Goal: Information Seeking & Learning: Check status

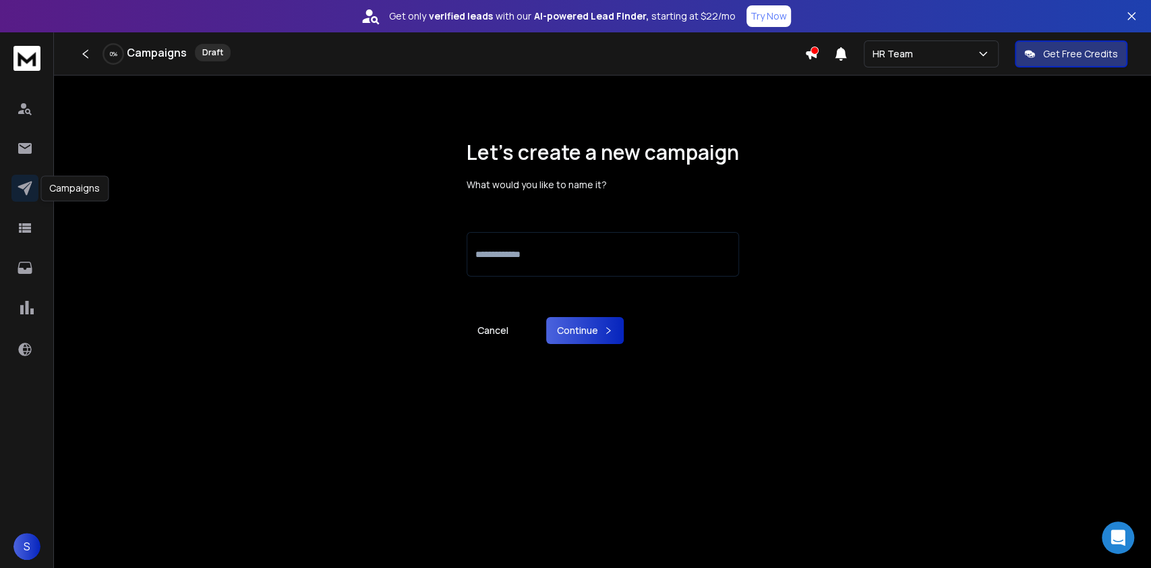
click at [28, 190] on icon at bounding box center [25, 188] width 14 height 14
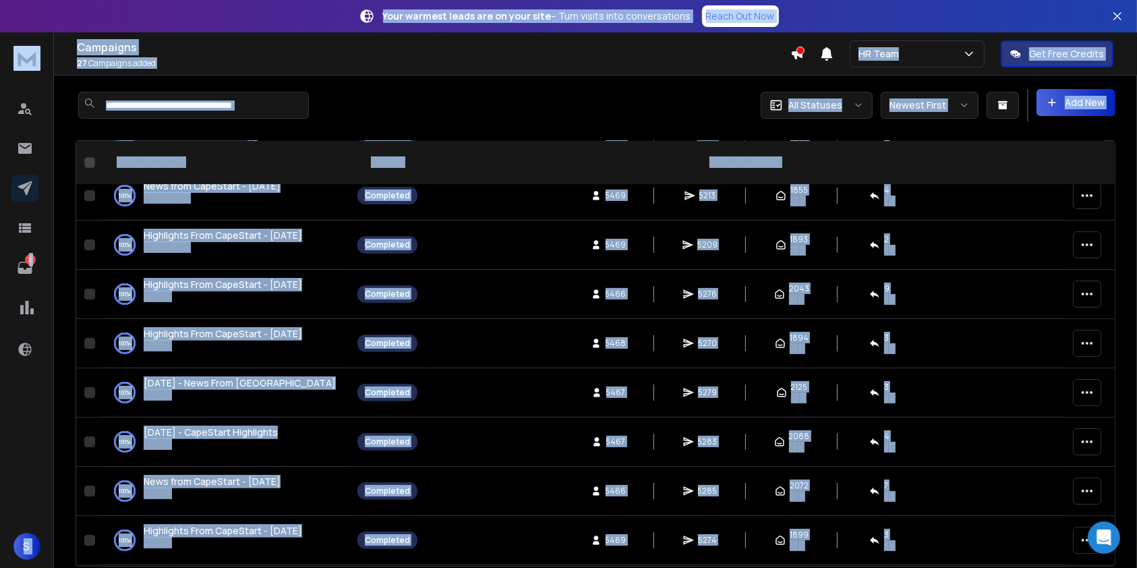
scroll to position [467, 0]
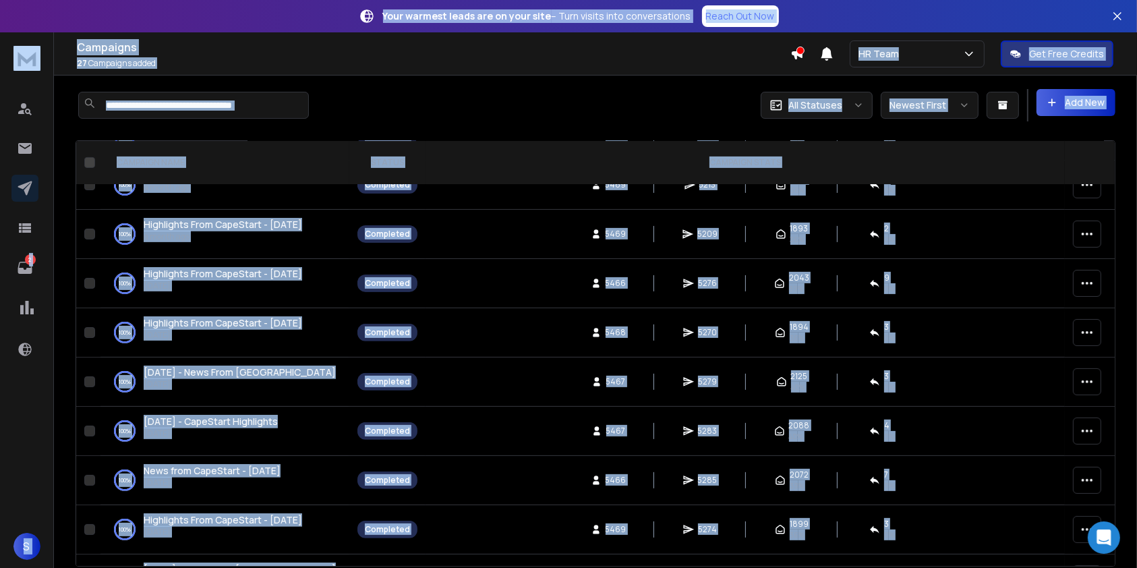
click at [448, 273] on div "5466 5276 2043 39 % 9 0 %" at bounding box center [745, 283] width 623 height 22
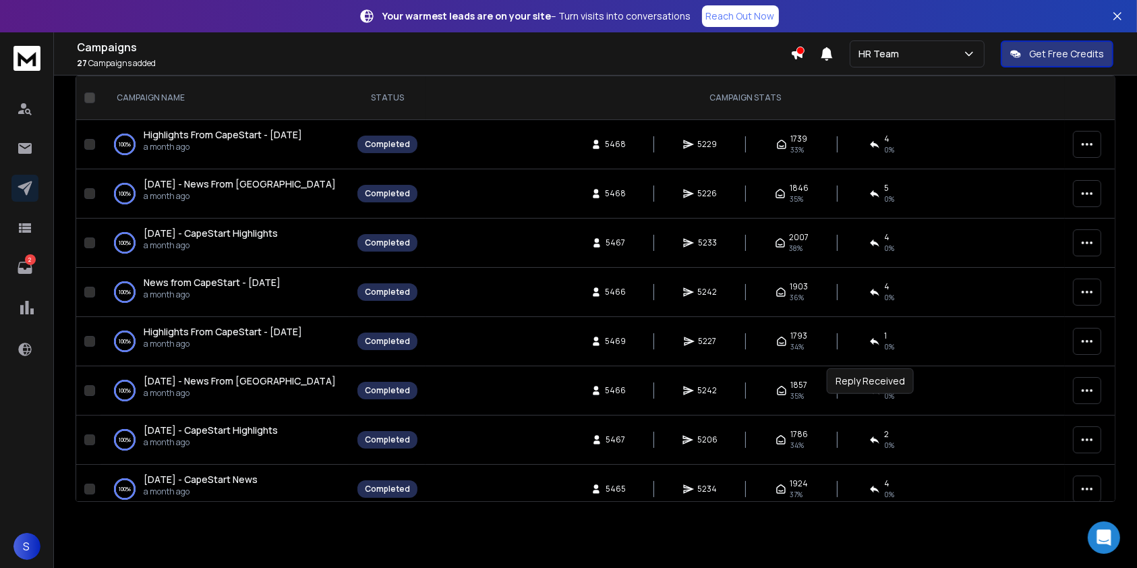
scroll to position [12, 0]
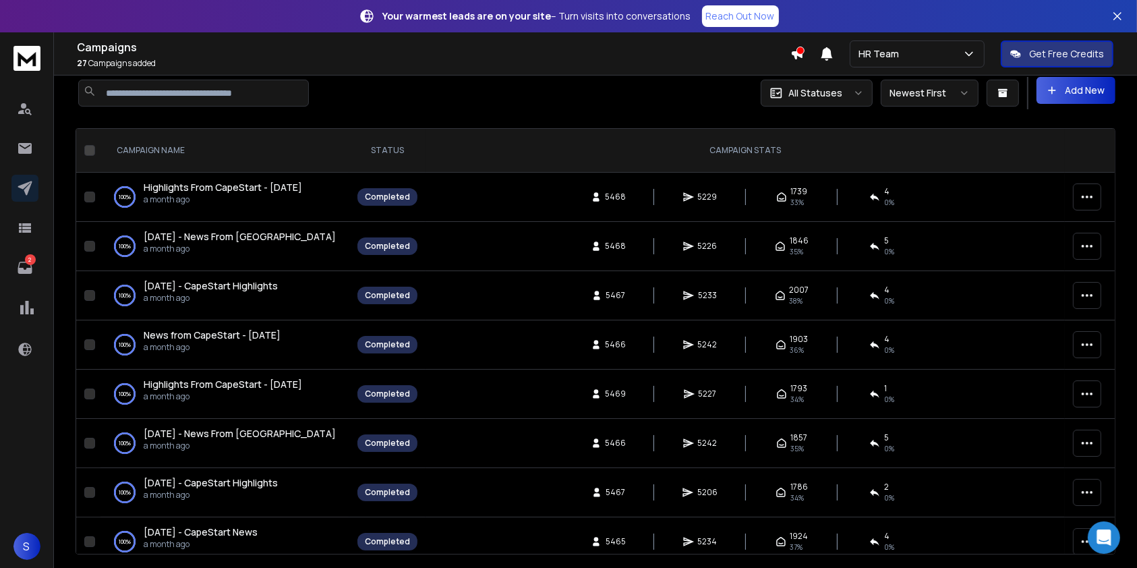
click at [167, 187] on span "Highlights From CapeStart - [DATE]" at bounding box center [223, 187] width 158 height 13
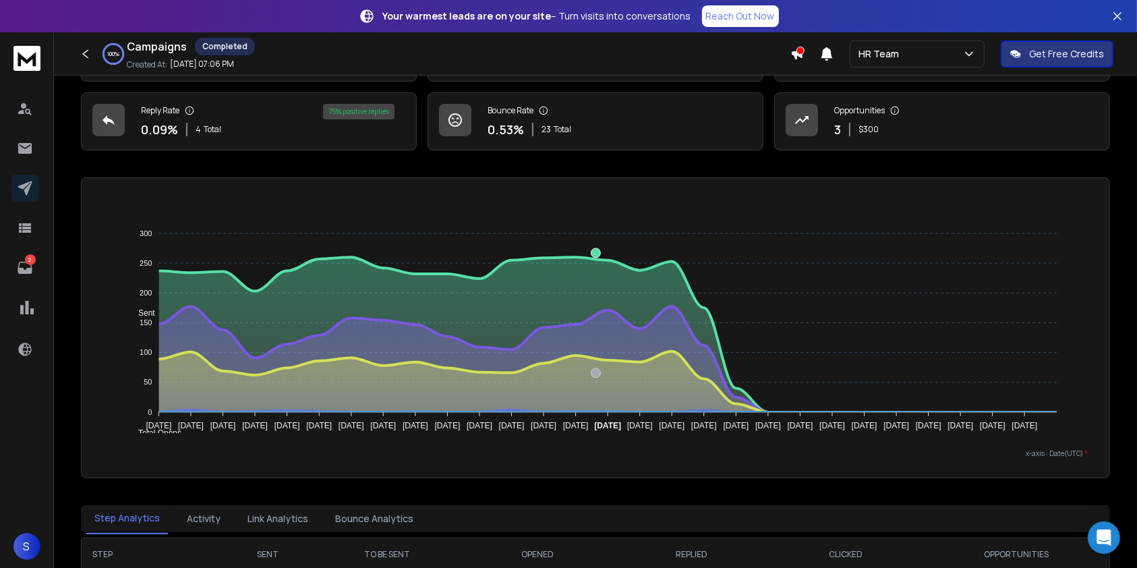
scroll to position [306, 0]
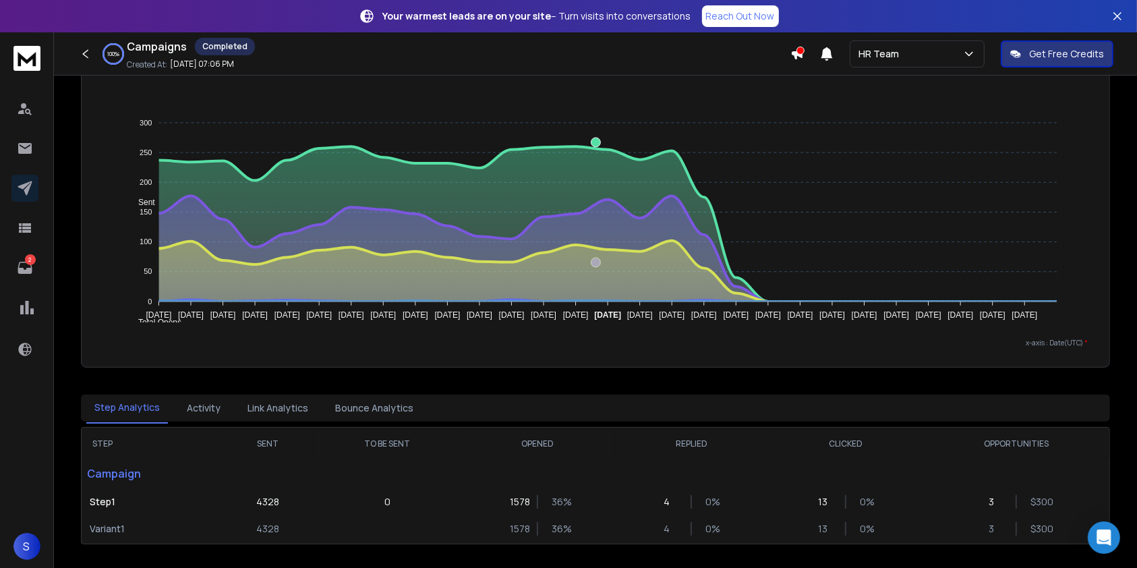
click at [388, 405] on button "Bounce Analytics" at bounding box center [374, 408] width 94 height 30
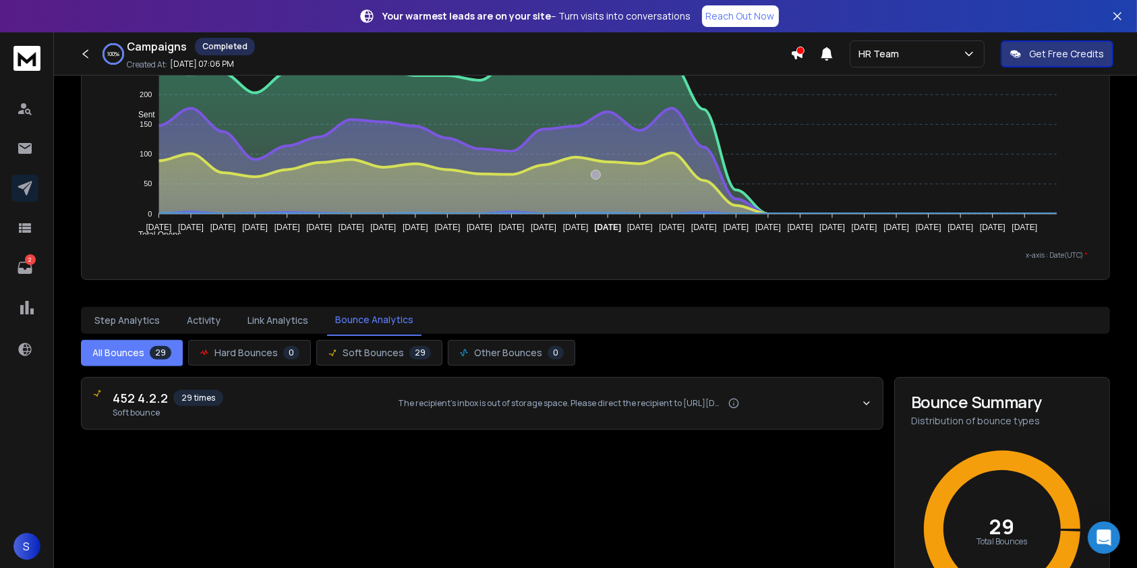
scroll to position [444, 0]
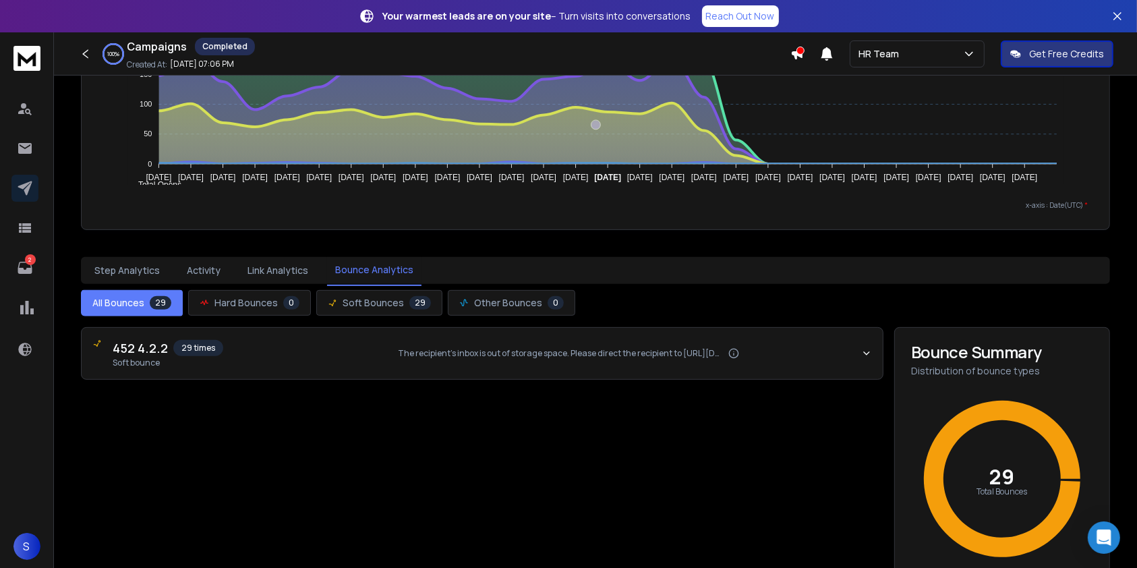
click at [199, 272] on button "Activity" at bounding box center [204, 271] width 50 height 30
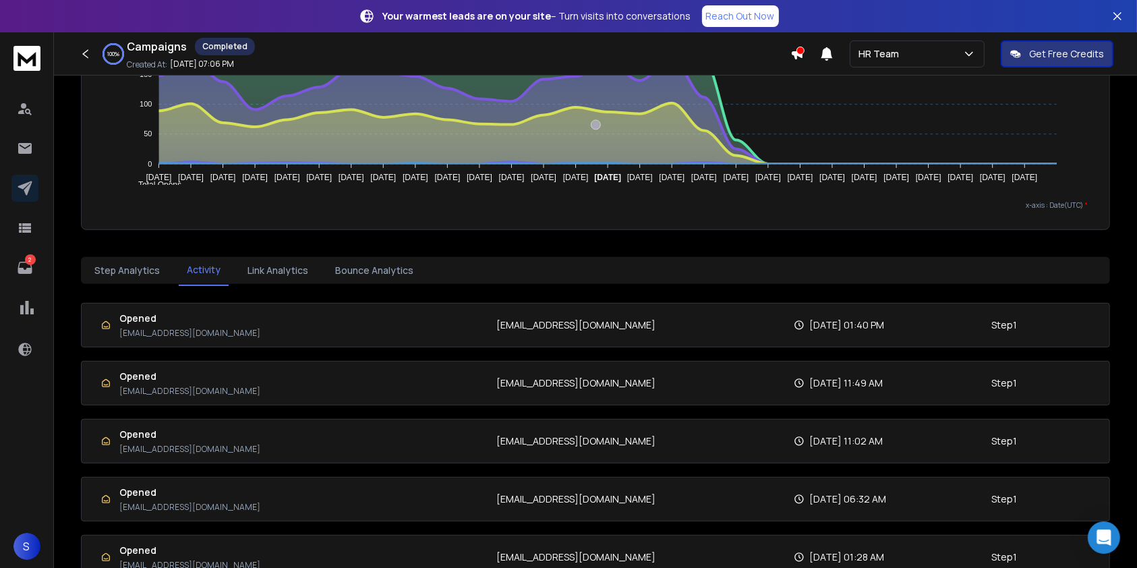
click at [265, 272] on button "Link Analytics" at bounding box center [277, 271] width 77 height 30
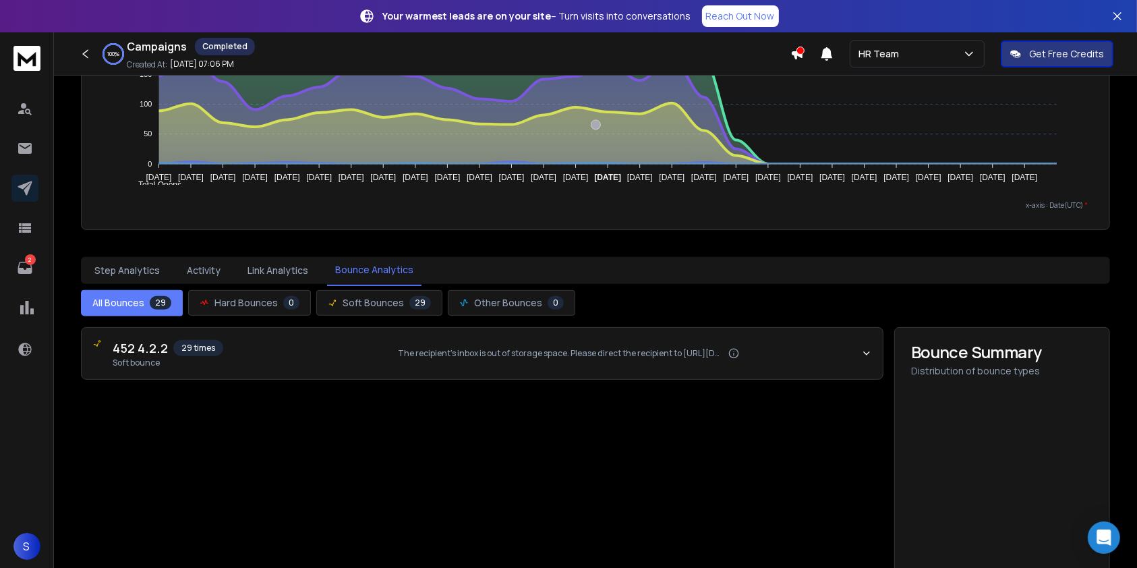
click at [405, 272] on button "Bounce Analytics" at bounding box center [374, 270] width 94 height 31
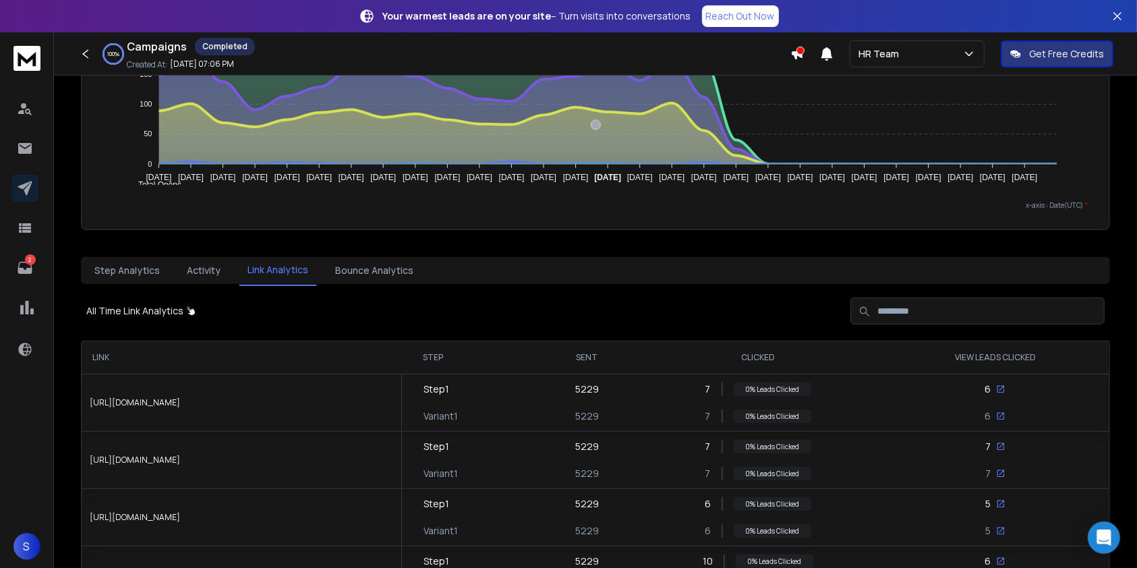
click at [286, 259] on button "Link Analytics" at bounding box center [277, 270] width 77 height 31
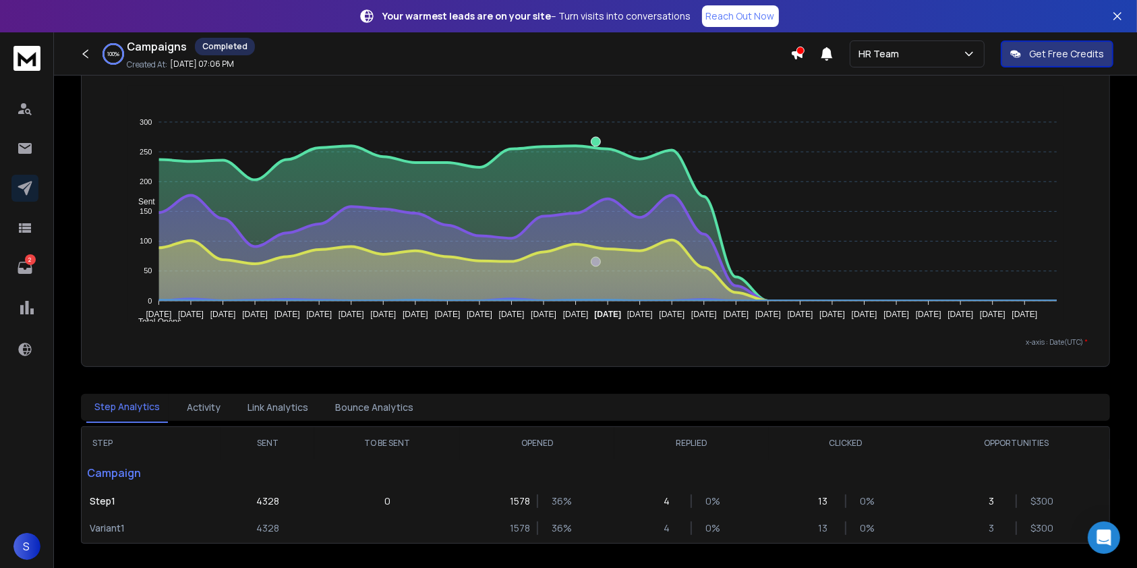
scroll to position [306, 0]
click at [124, 274] on div "Leads Contacted 4328 Open Rate 36.46 % 1578 Total Click Rate 0.30 % 13 Total Re…" at bounding box center [595, 231] width 1029 height 637
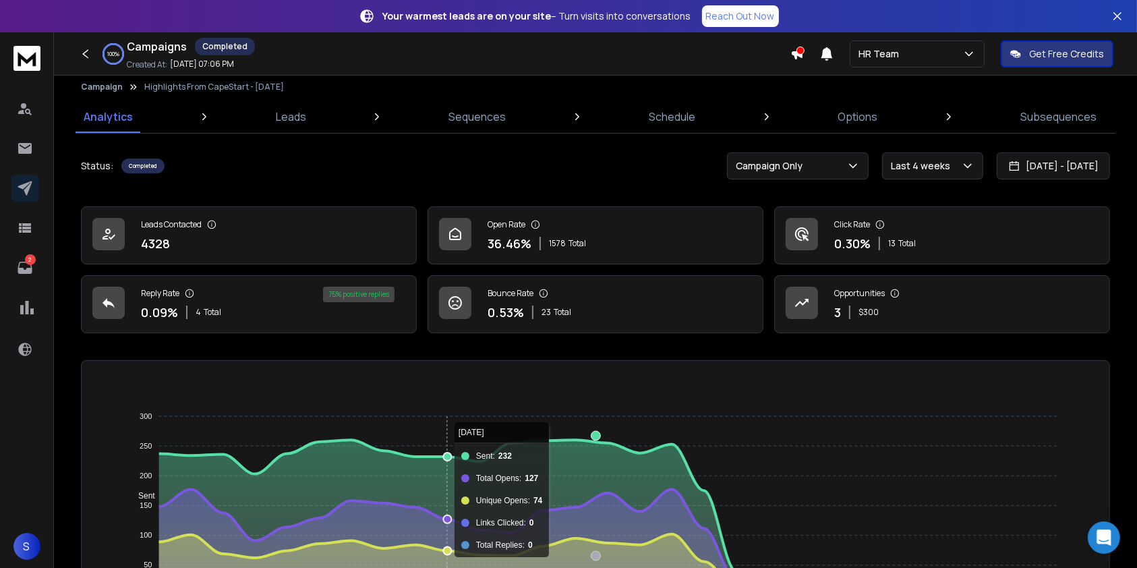
scroll to position [0, 0]
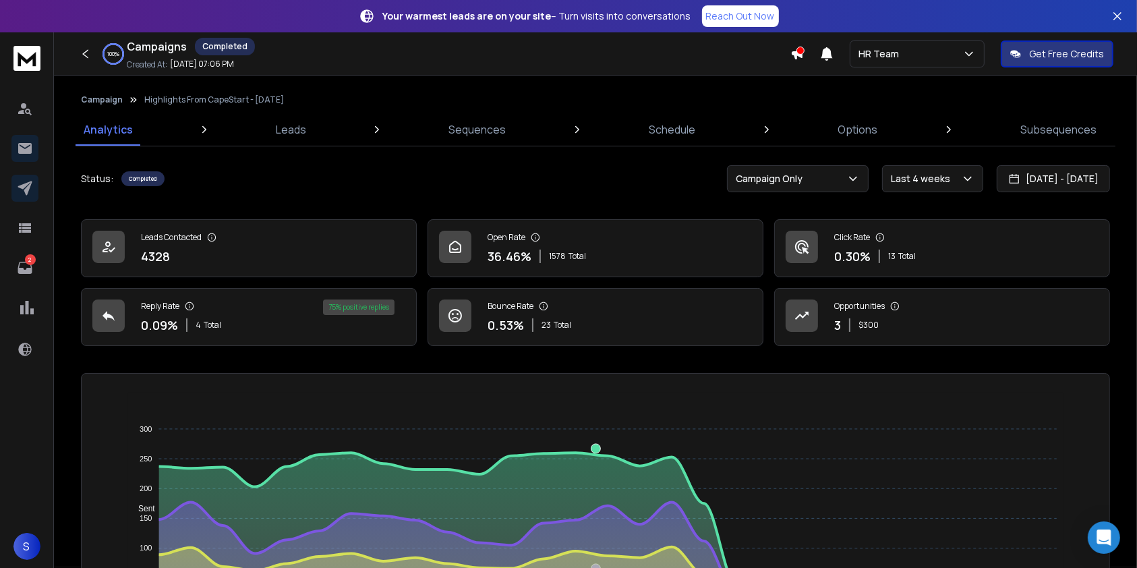
click at [23, 158] on link at bounding box center [24, 148] width 27 height 27
